Goal: Task Accomplishment & Management: Manage account settings

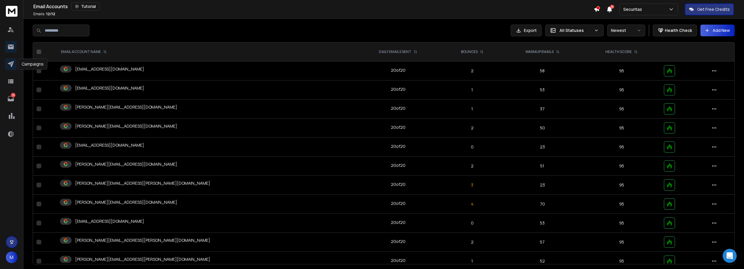
drag, startPoint x: 10, startPoint y: 65, endPoint x: 14, endPoint y: 65, distance: 3.8
click at [10, 65] on icon at bounding box center [10, 64] width 7 height 7
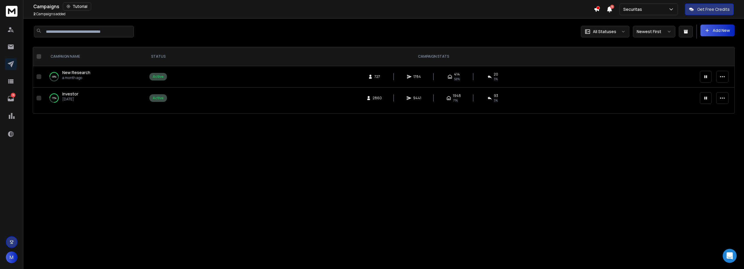
click at [112, 104] on div "75 % Investor [DATE]" at bounding box center [94, 98] width 91 height 14
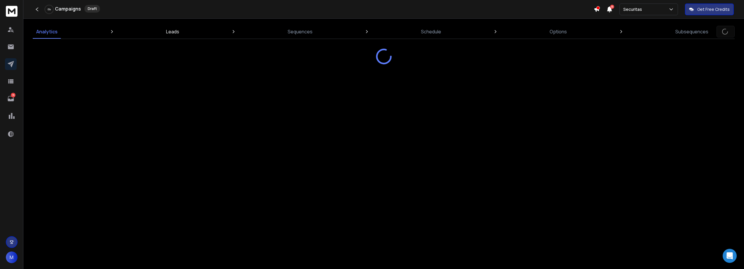
click at [165, 33] on link "Leads" at bounding box center [173, 32] width 20 height 14
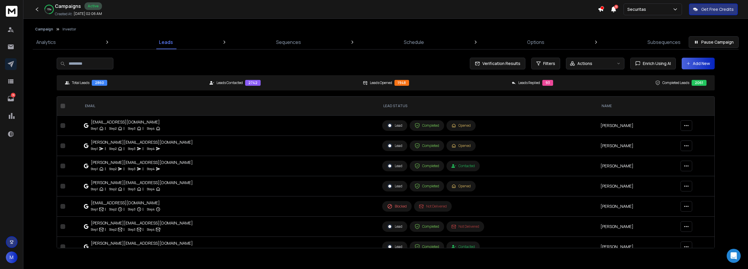
click at [705, 61] on button "Add New" at bounding box center [698, 64] width 33 height 12
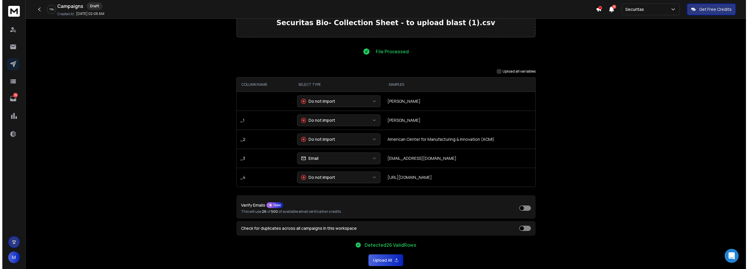
scroll to position [40, 0]
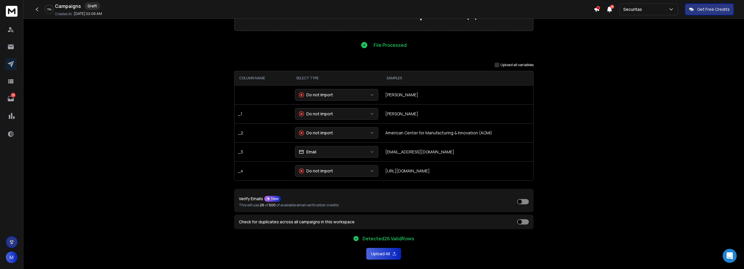
click at [183, 97] on div "Securitas Bio- Collection Sheet - to upload blast (1).csv File Processed Upload…" at bounding box center [372, 114] width 744 height 309
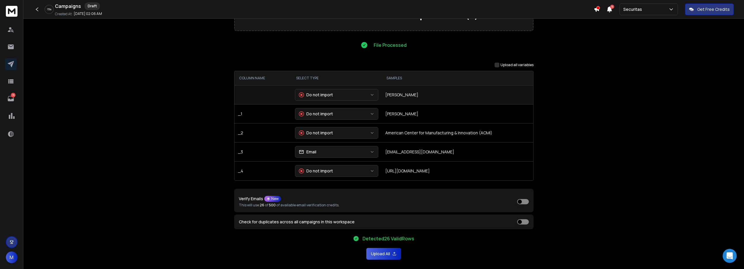
click at [324, 93] on div "Do not import" at bounding box center [316, 95] width 34 height 6
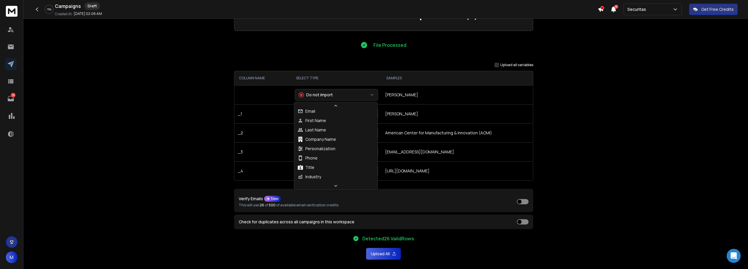
scroll to position [0, 0]
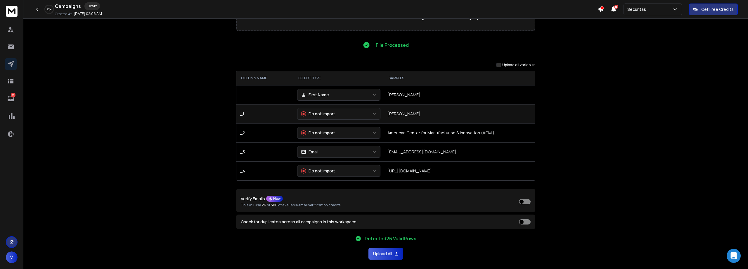
click at [330, 111] on div "Do not import" at bounding box center [318, 114] width 34 height 6
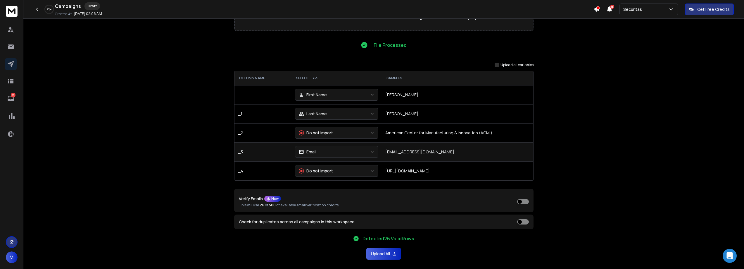
click at [326, 153] on button "Email" at bounding box center [336, 152] width 83 height 12
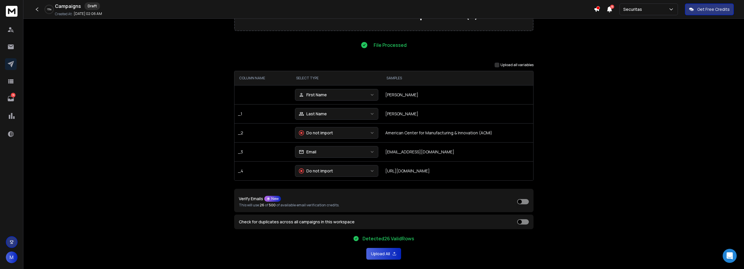
click at [381, 253] on button "Upload All" at bounding box center [383, 254] width 35 height 12
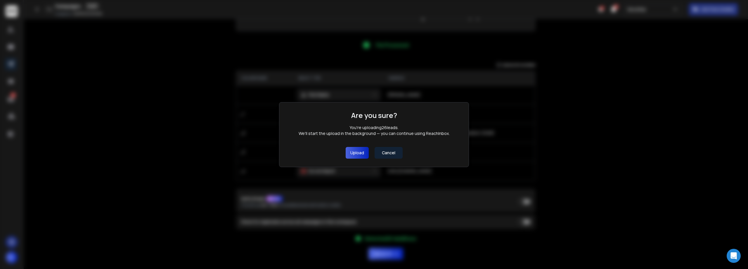
click at [362, 154] on button "Upload" at bounding box center [357, 153] width 23 height 12
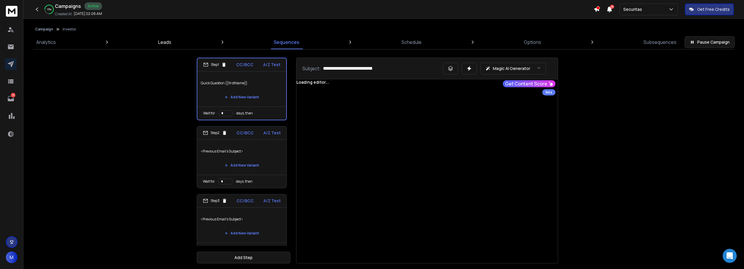
click at [163, 41] on p "Leads" at bounding box center [164, 42] width 13 height 7
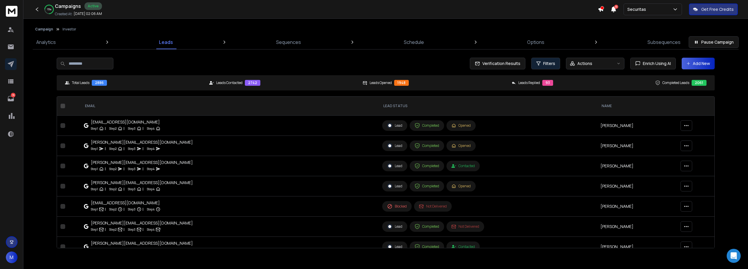
click at [547, 63] on span "Filters" at bounding box center [549, 64] width 12 height 6
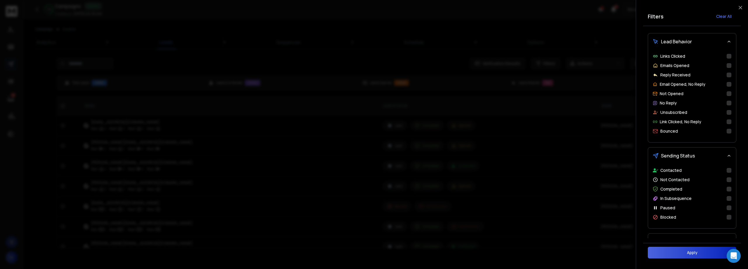
click at [675, 181] on p "Not Contacted" at bounding box center [675, 180] width 29 height 6
click at [727, 181] on button "Not Contacted" at bounding box center [729, 179] width 5 height 5
click at [676, 249] on button "Apply" at bounding box center [692, 252] width 89 height 12
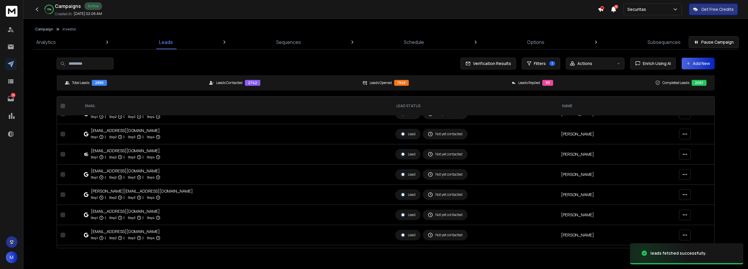
scroll to position [881, 0]
